Goal: Navigation & Orientation: Find specific page/section

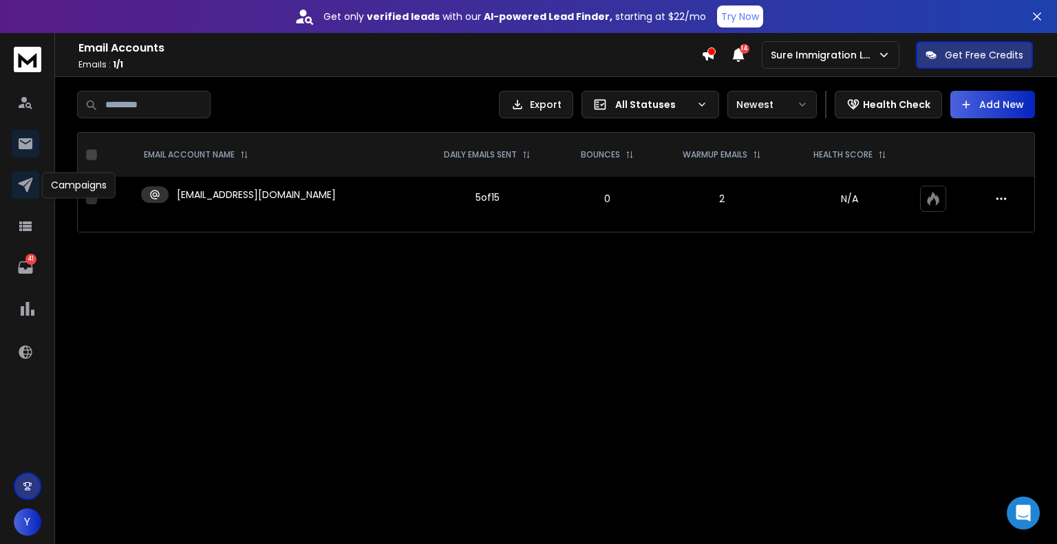
click at [23, 186] on icon at bounding box center [25, 185] width 17 height 17
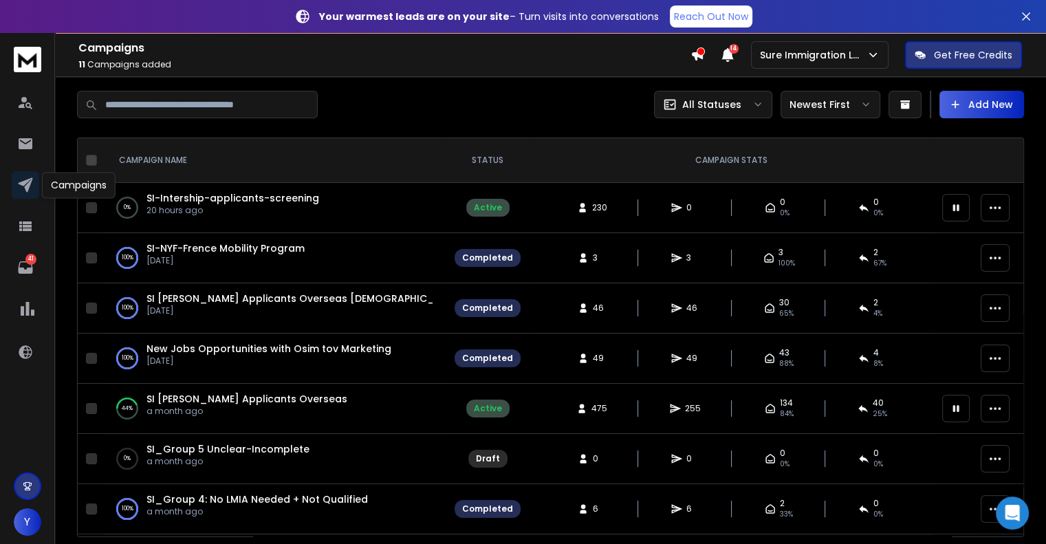
click at [22, 186] on icon at bounding box center [25, 184] width 14 height 14
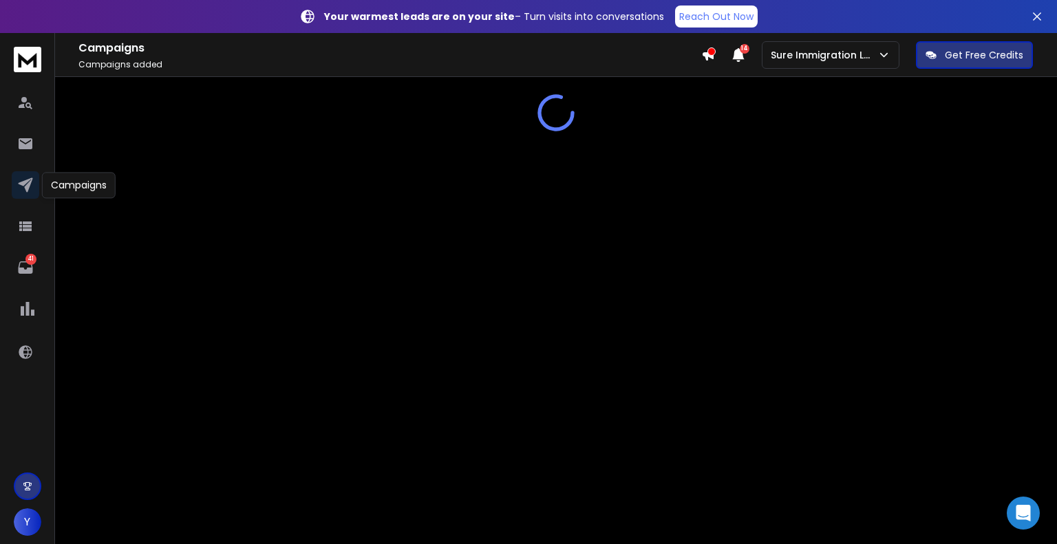
click at [32, 186] on icon at bounding box center [25, 185] width 17 height 17
